Goal: Communication & Community: Answer question/provide support

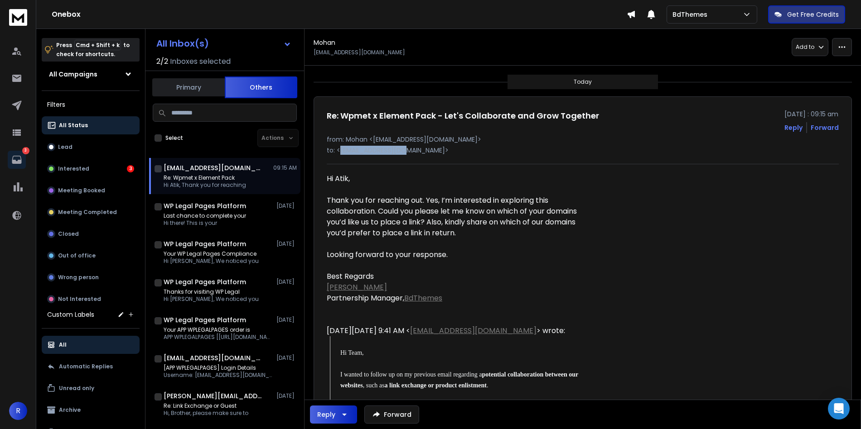
drag, startPoint x: 339, startPoint y: 151, endPoint x: 409, endPoint y: 154, distance: 69.8
click at [409, 154] on p "to: <[EMAIL_ADDRESS][DOMAIN_NAME]>" at bounding box center [583, 150] width 512 height 9
copy p "[EMAIL_ADDRESS][DOMAIN_NAME]"
click at [573, 142] on p "from: [PERSON_NAME] <[EMAIL_ADDRESS][DOMAIN_NAME]>" at bounding box center [583, 139] width 512 height 9
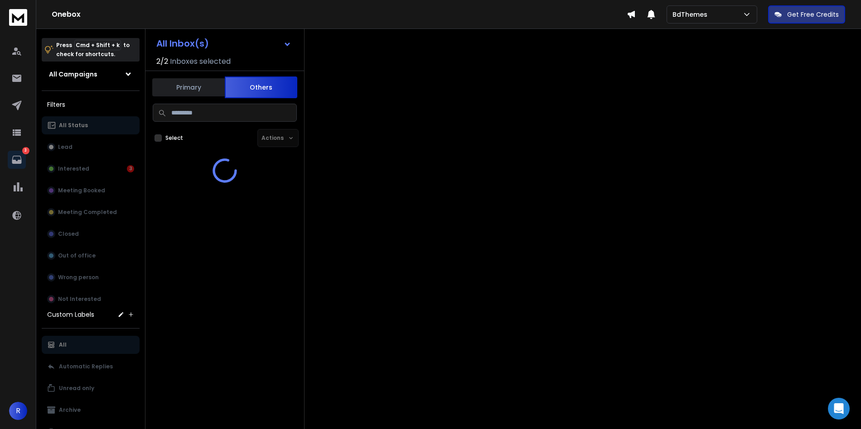
click at [274, 85] on button "Others" at bounding box center [261, 88] width 72 height 22
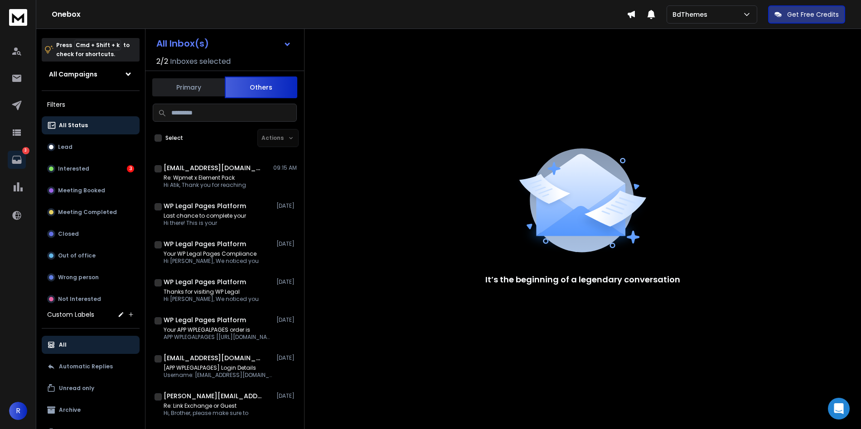
click at [184, 83] on button "Primary" at bounding box center [188, 87] width 72 height 20
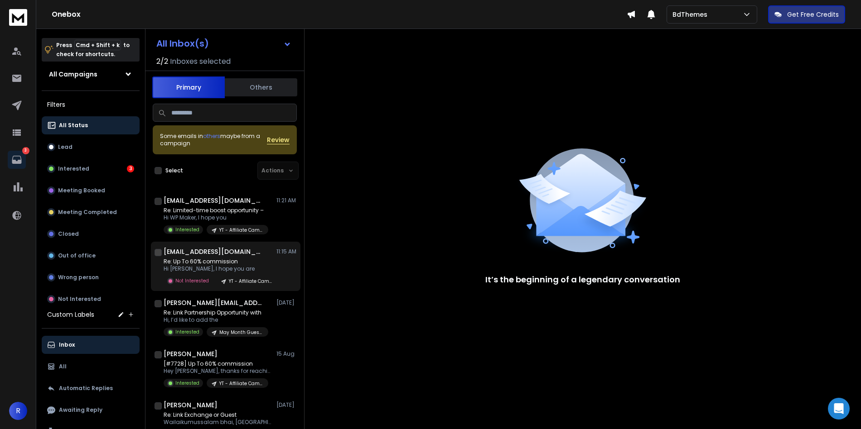
click at [207, 266] on p "Hi Andreea, I hope you are" at bounding box center [218, 268] width 109 height 7
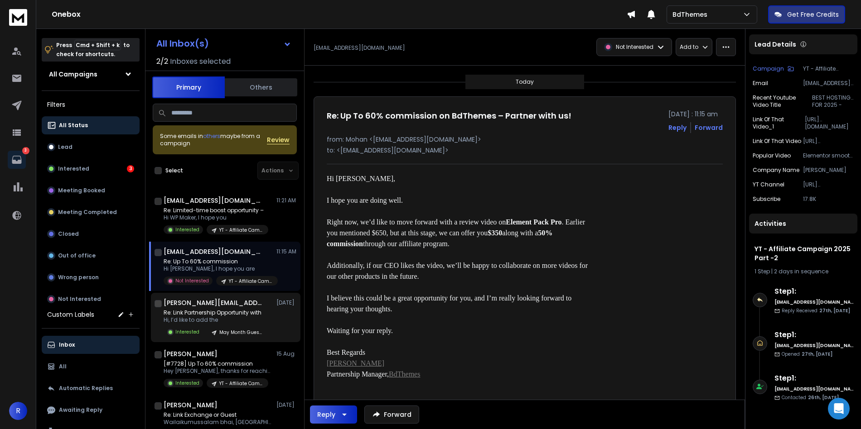
click at [198, 320] on p "Hi, I’d like to add the" at bounding box center [216, 320] width 105 height 7
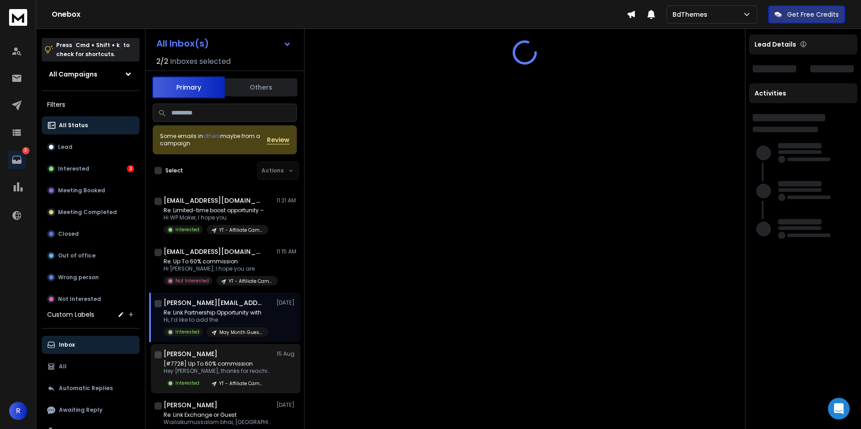
click at [198, 362] on p "[#7728] Up To 60% commission" at bounding box center [218, 364] width 109 height 7
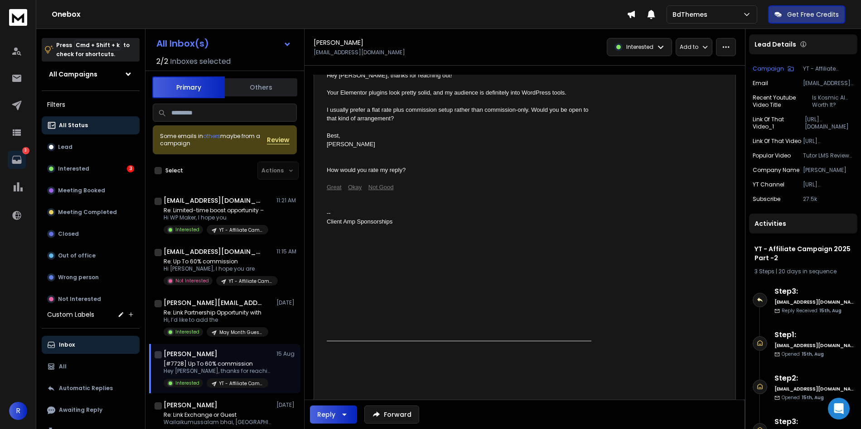
scroll to position [111, 0]
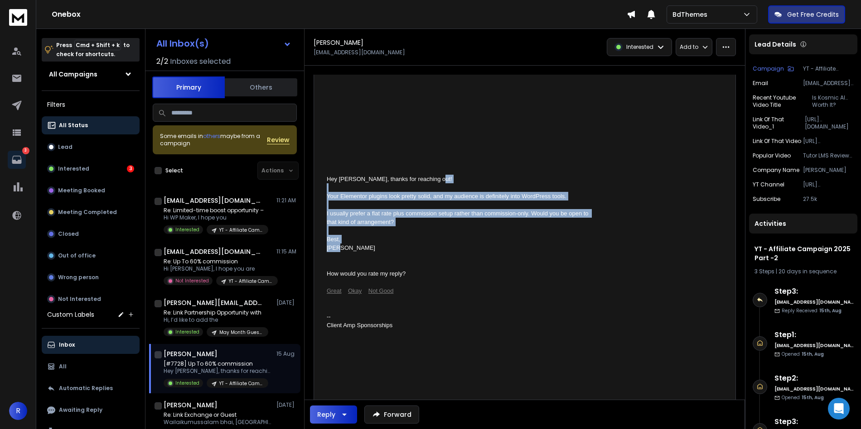
drag, startPoint x: 395, startPoint y: 185, endPoint x: 452, endPoint y: 258, distance: 92.3
click at [452, 258] on div "Hey Mohan, thanks for reaching out! Your Elementor plugins look pretty solid, a…" at bounding box center [459, 269] width 265 height 189
copy div "Hey Mohan, thanks for reaching out! Your Elementor plugins look pretty solid, a…"
click at [573, 245] on div "Hey Mohan, thanks for reaching out! Your Elementor plugins look pretty solid, a…" at bounding box center [459, 269] width 265 height 189
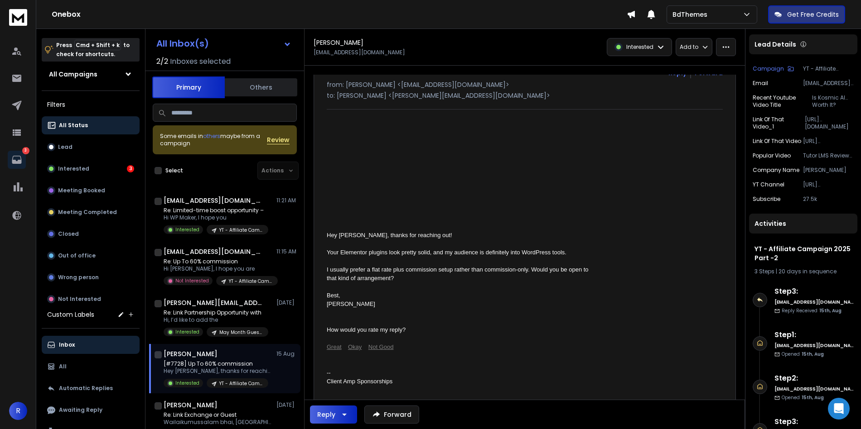
scroll to position [0, 0]
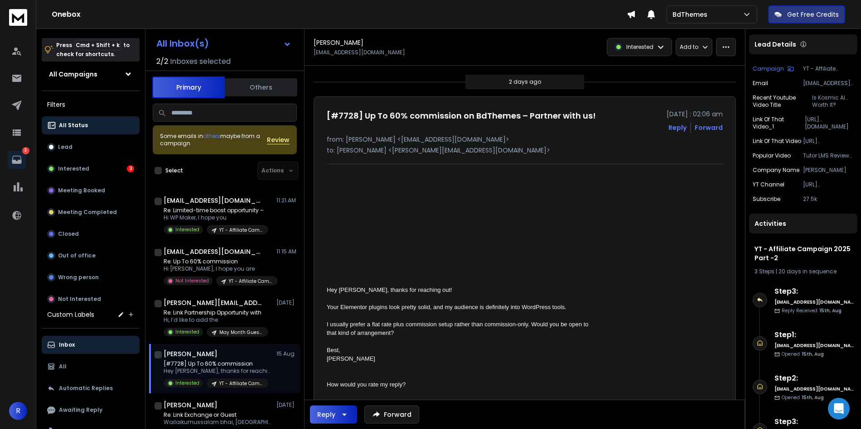
click at [673, 127] on button "Reply" at bounding box center [677, 127] width 18 height 9
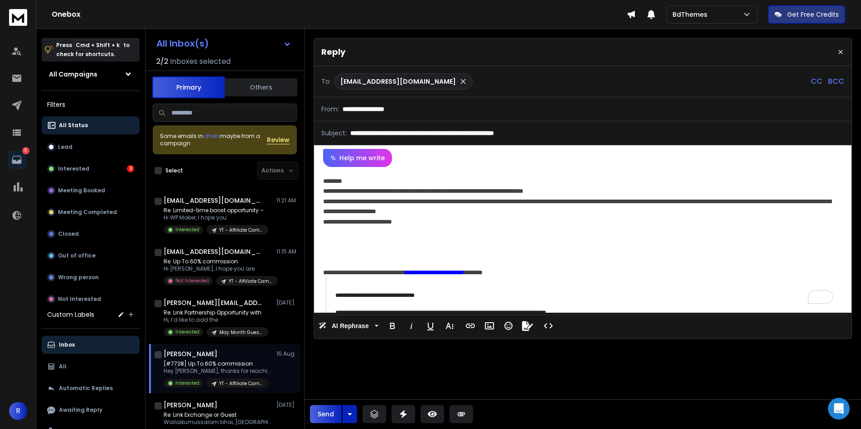
click at [349, 178] on p "********" at bounding box center [578, 181] width 510 height 10
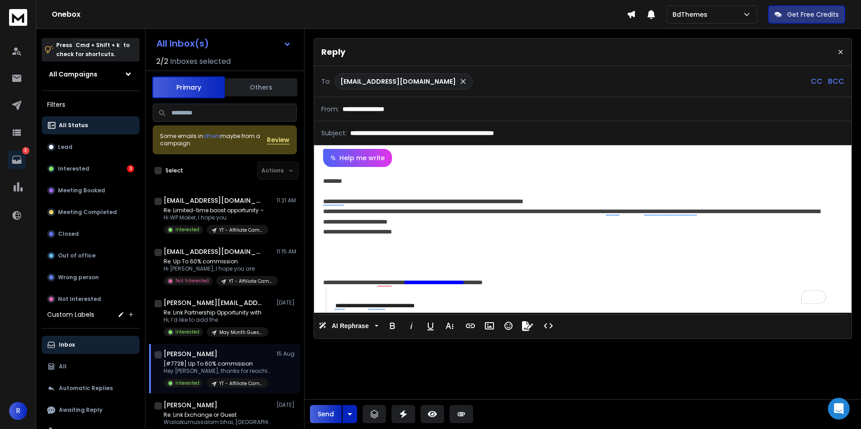
click at [584, 201] on p "**********" at bounding box center [574, 202] width 503 height 10
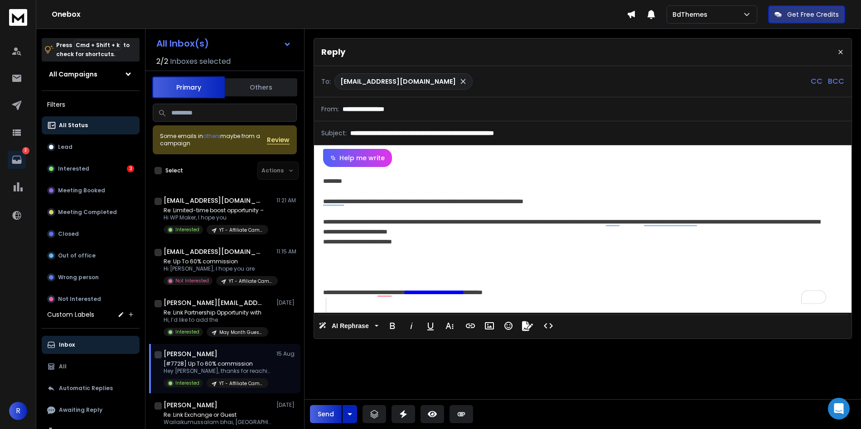
click at [557, 234] on p "**********" at bounding box center [574, 227] width 503 height 20
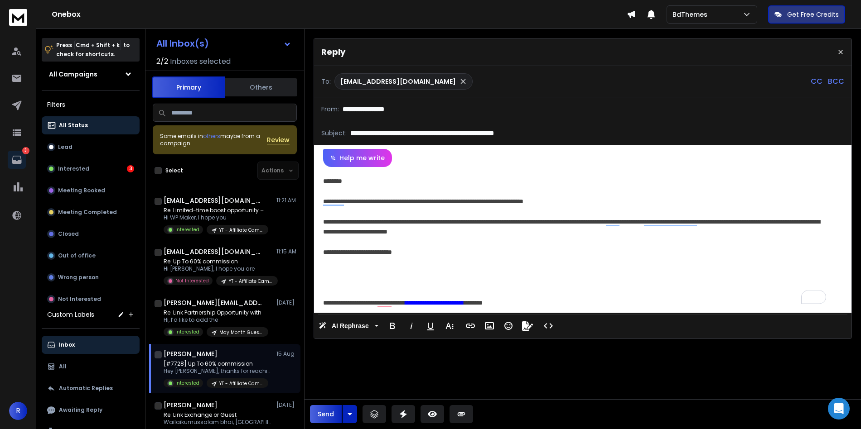
click at [424, 248] on p "**********" at bounding box center [574, 252] width 503 height 10
drag, startPoint x: 525, startPoint y: 319, endPoint x: 478, endPoint y: 311, distance: 48.3
click at [525, 319] on button "Signature" at bounding box center [527, 326] width 17 height 18
click at [321, 410] on button "Send" at bounding box center [326, 414] width 32 height 18
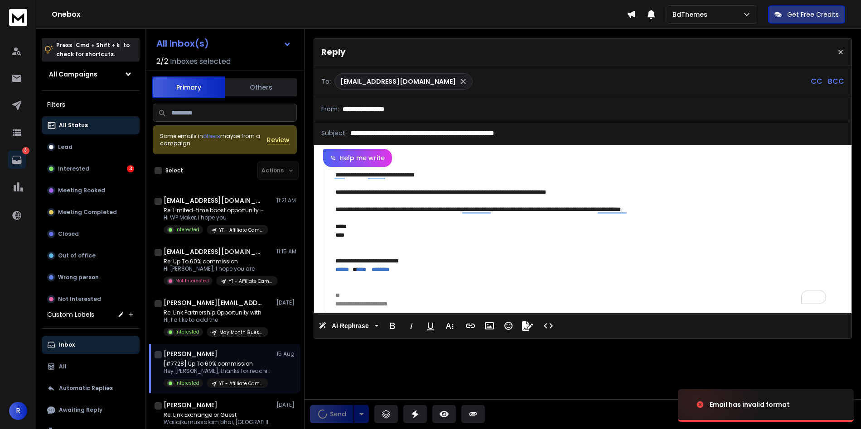
scroll to position [429, 0]
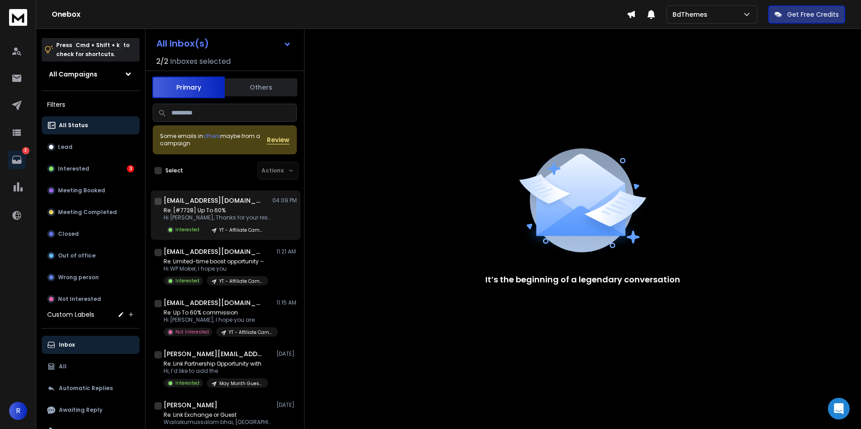
click at [253, 207] on p "Re: [#7728] Up To 60%" at bounding box center [218, 210] width 109 height 7
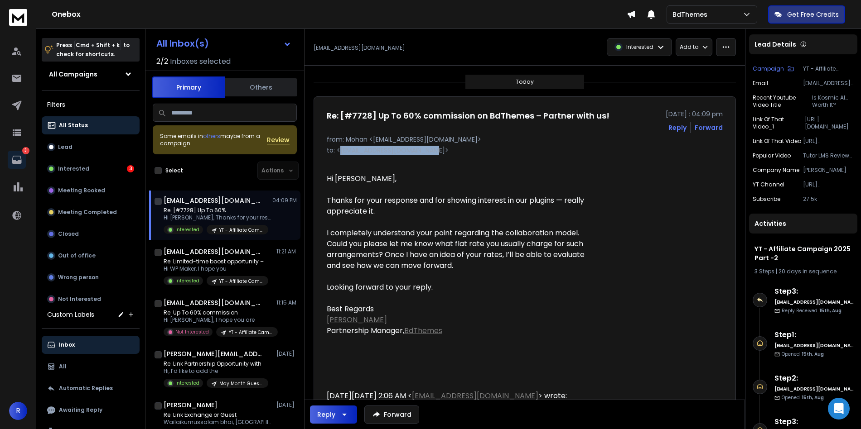
drag, startPoint x: 340, startPoint y: 149, endPoint x: 435, endPoint y: 154, distance: 95.7
click at [435, 154] on p "to: <sponsorships@clientamp.com>" at bounding box center [525, 150] width 396 height 9
copy p "sponsorships@clientamp.com"
